Goal: Navigation & Orientation: Find specific page/section

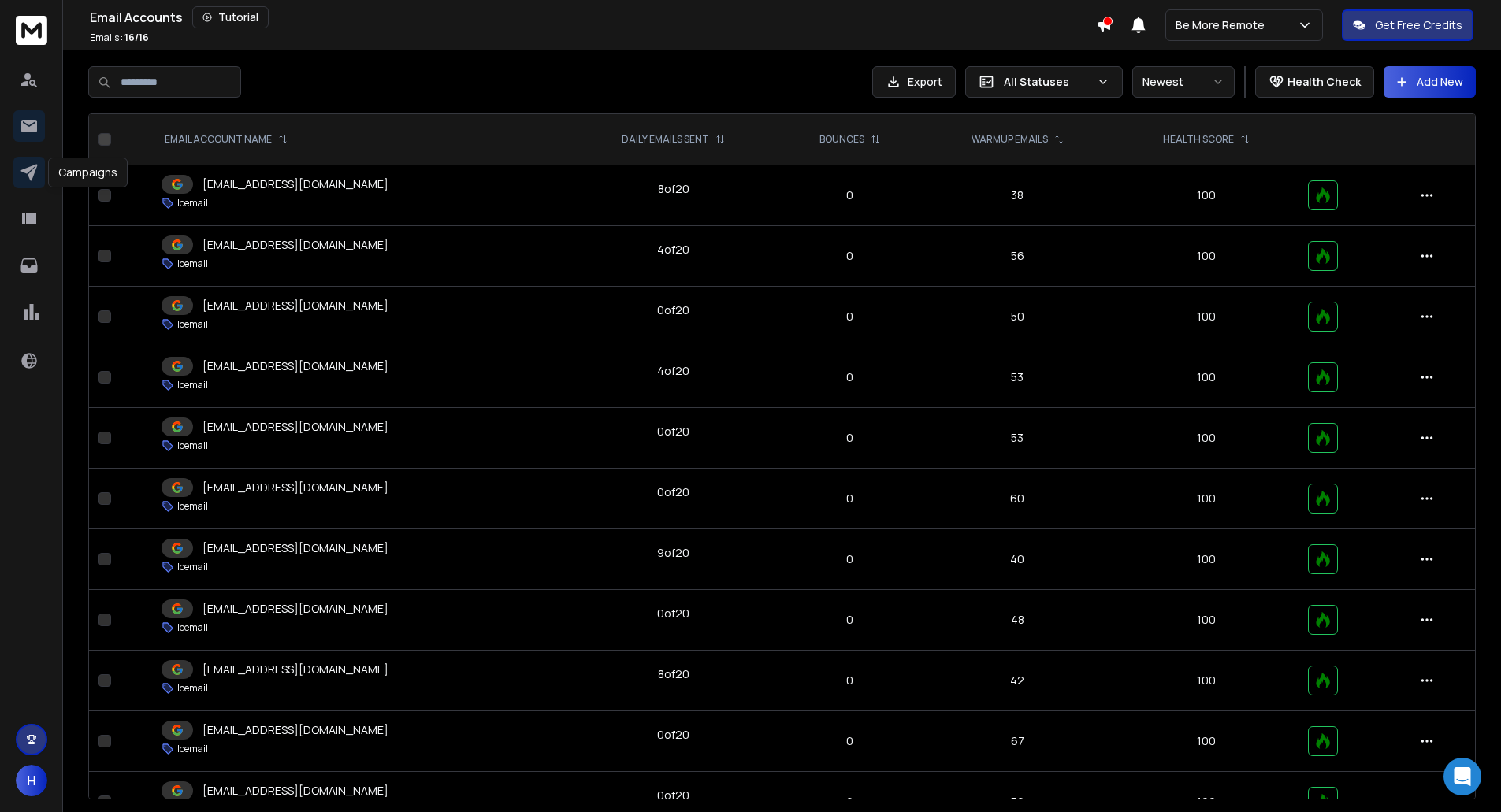
click at [29, 174] on icon at bounding box center [28, 173] width 17 height 17
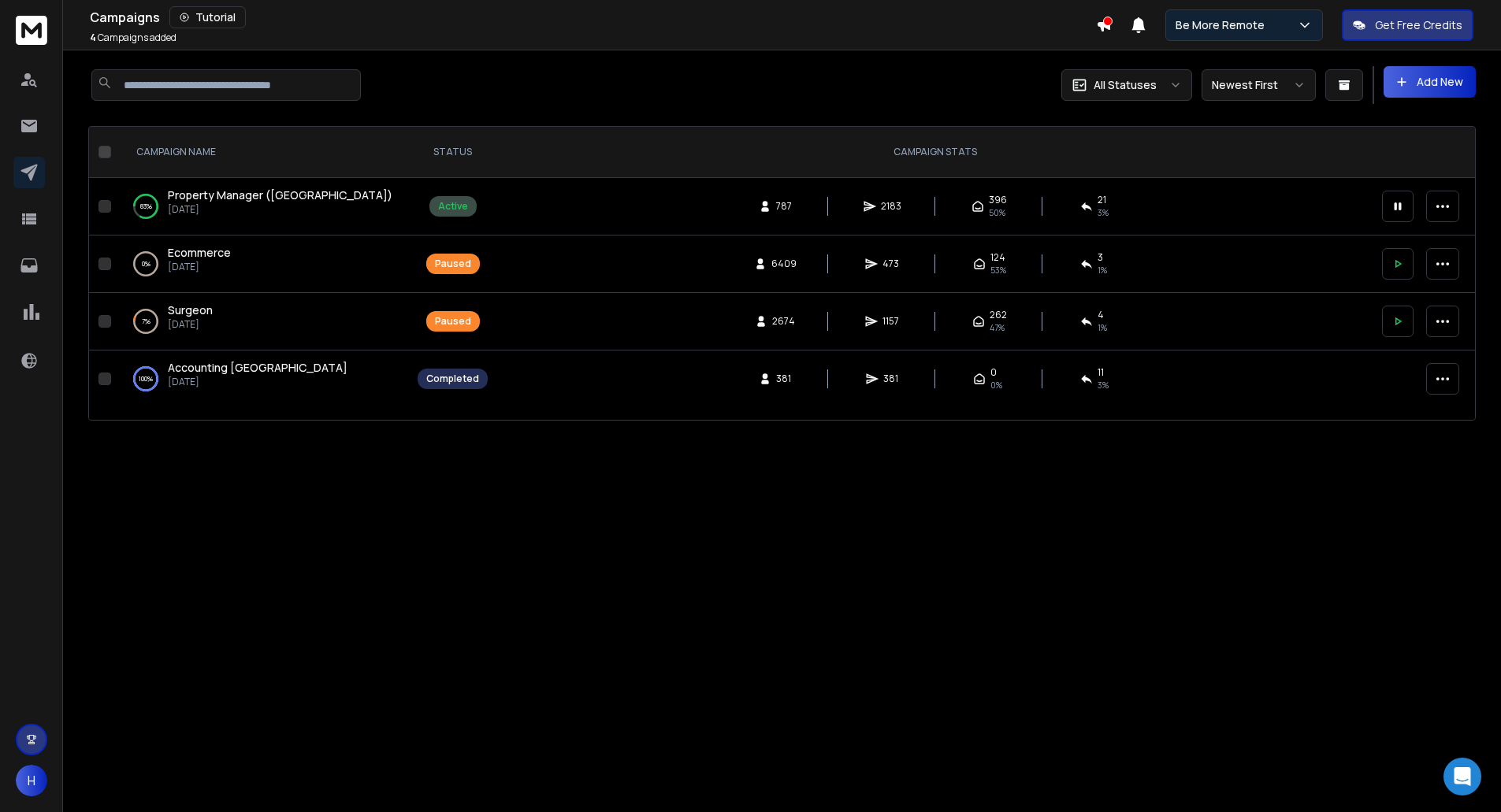
click at [1220, 29] on p "Be More Remote" at bounding box center [1222, 25] width 95 height 16
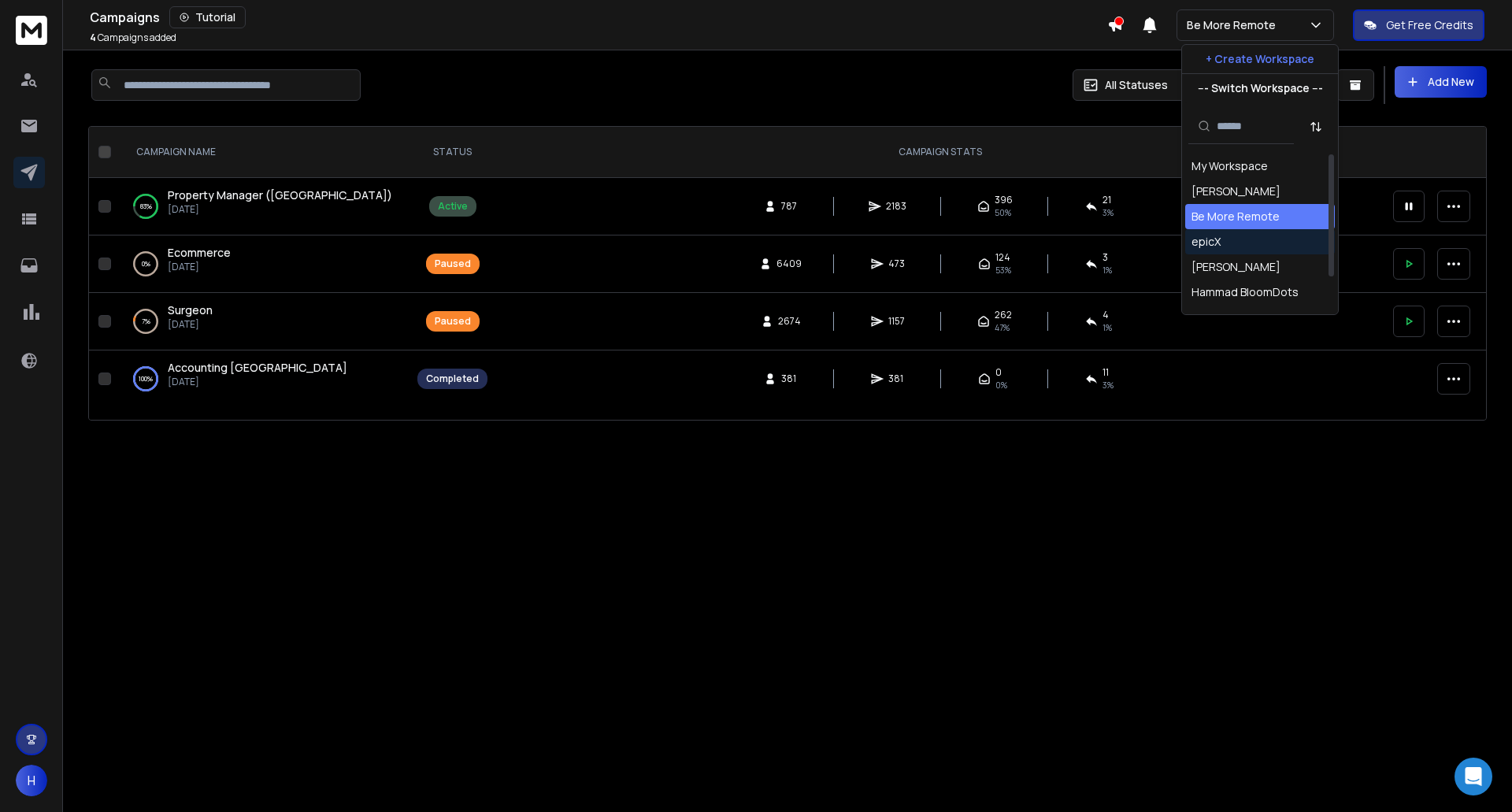
click at [1217, 246] on div "epicX" at bounding box center [1206, 241] width 29 height 16
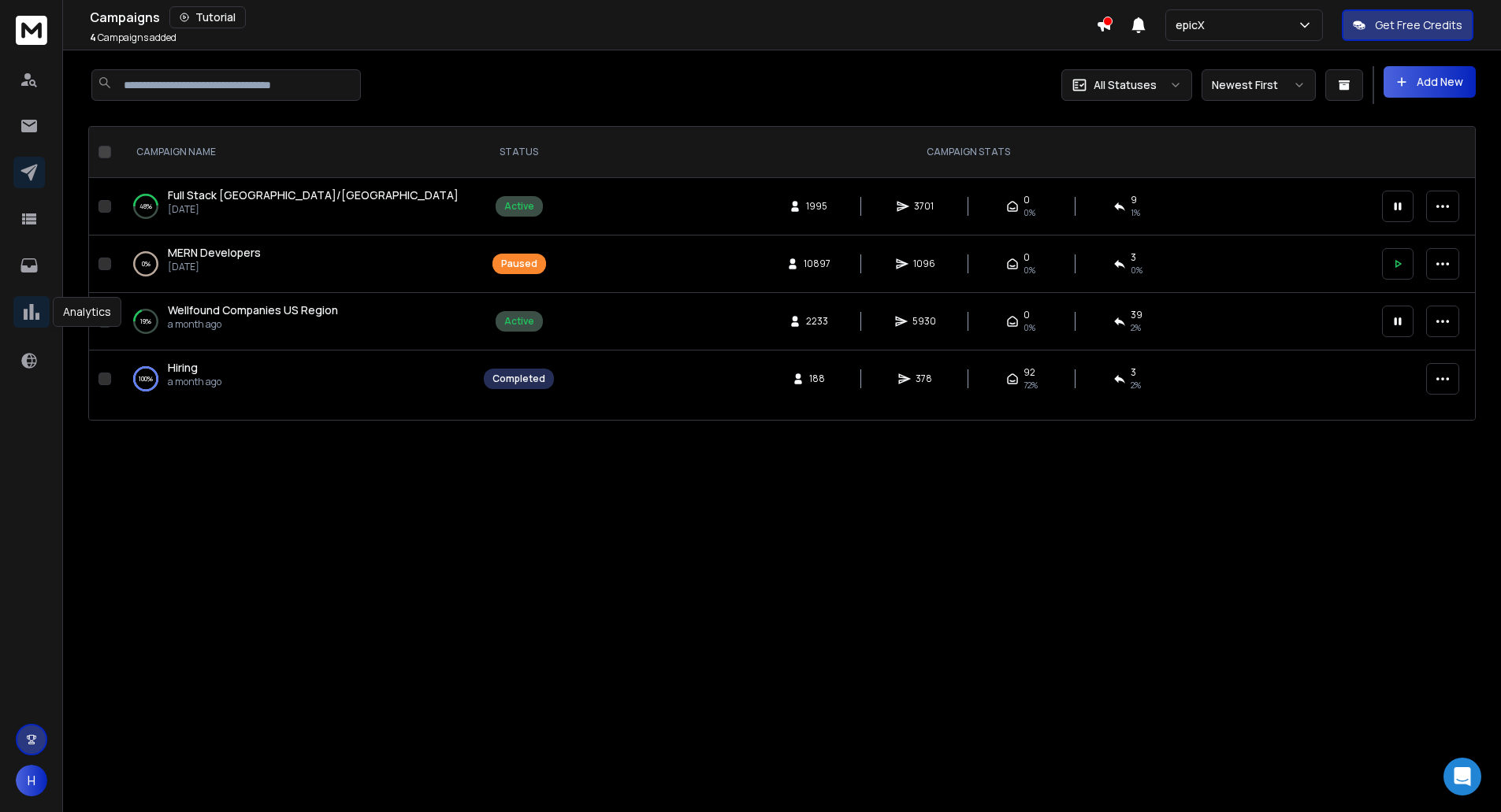
click at [25, 301] on icon at bounding box center [31, 312] width 24 height 24
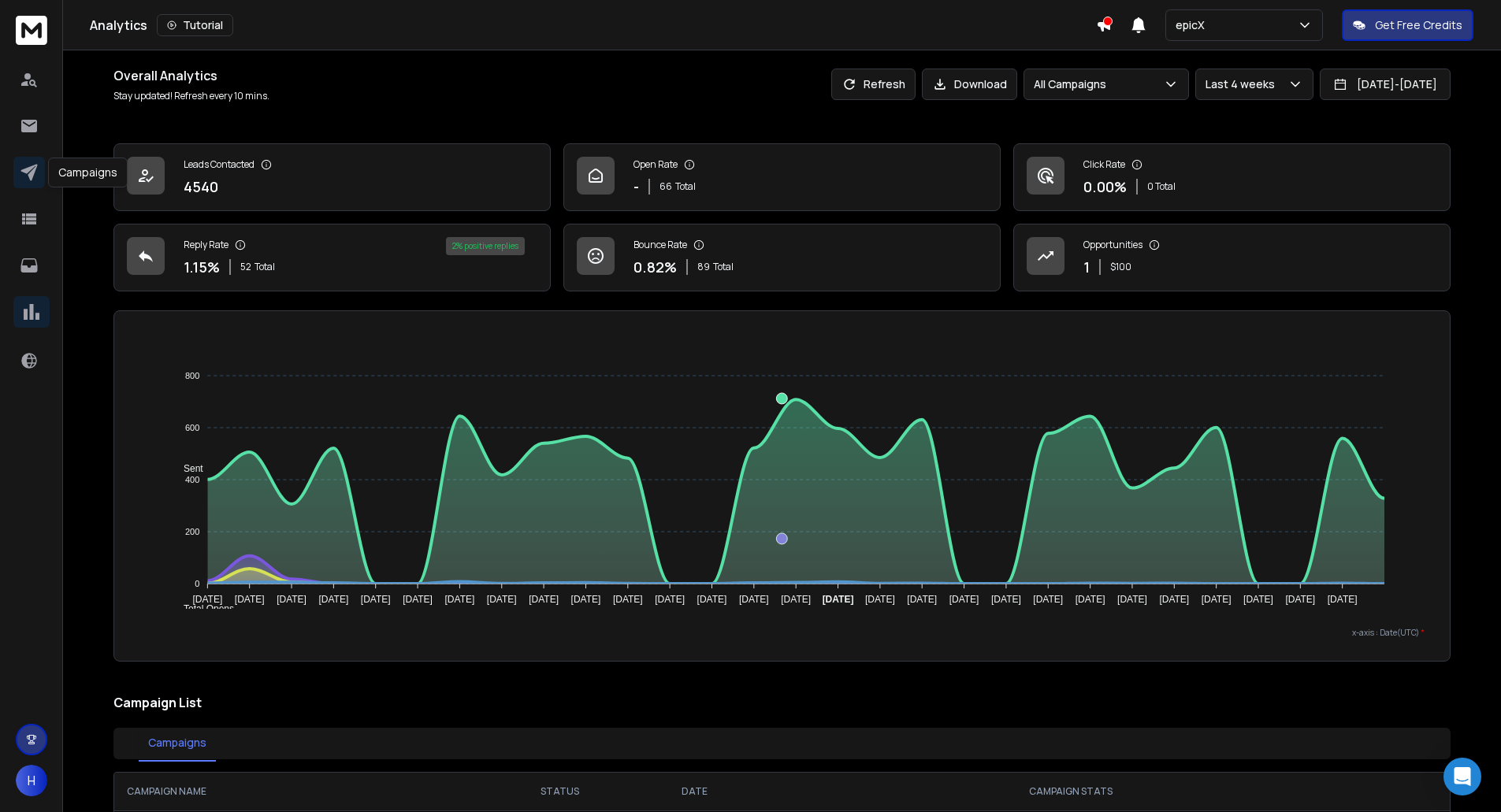
click at [39, 176] on link at bounding box center [29, 173] width 31 height 31
